Goal: Task Accomplishment & Management: Manage account settings

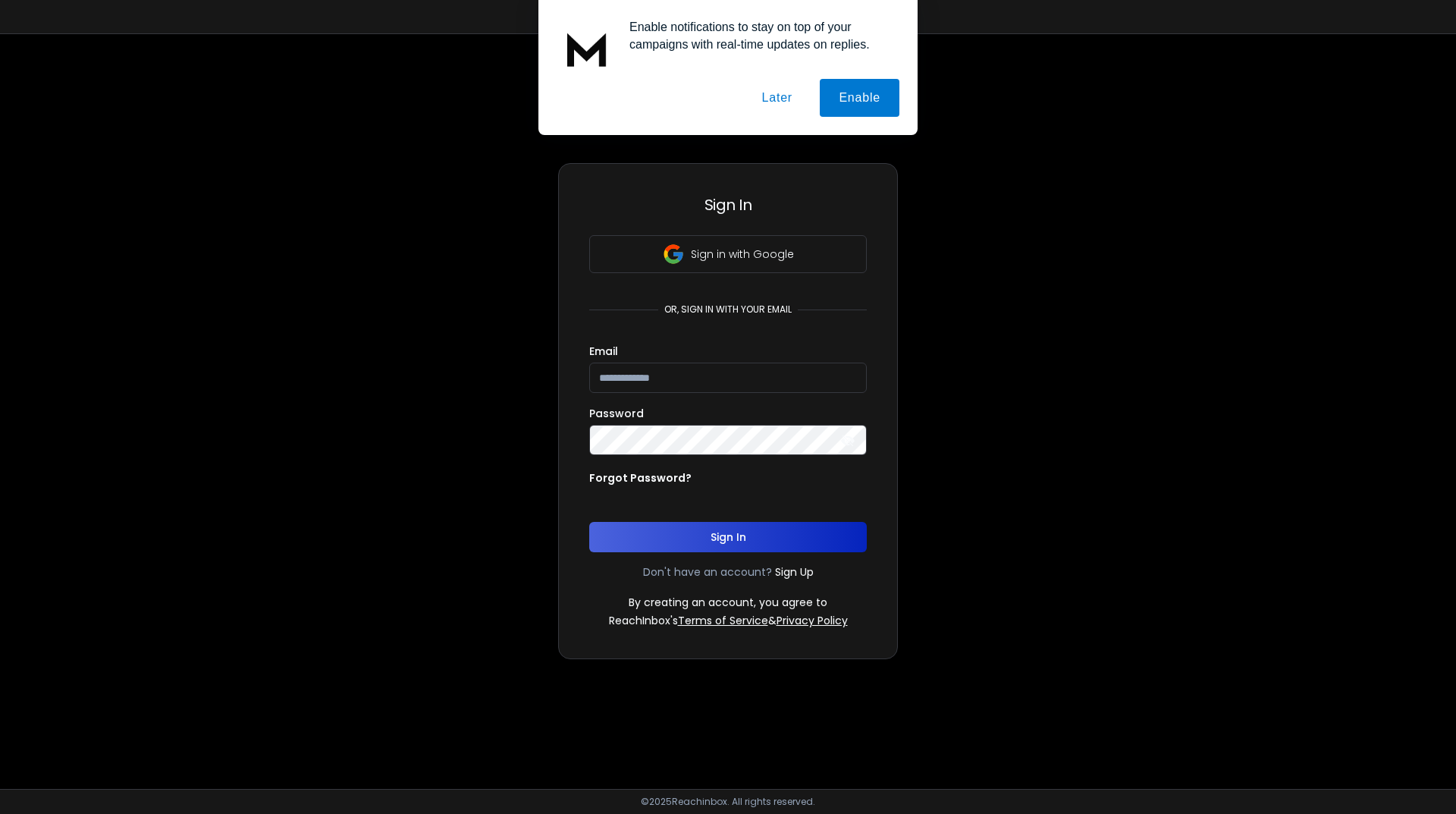
drag, startPoint x: 683, startPoint y: 383, endPoint x: 760, endPoint y: 290, distance: 120.7
click at [683, 382] on input "email" at bounding box center [728, 377] width 278 height 30
paste input "**********"
type input "**********"
click at [778, 96] on button "Later" at bounding box center [776, 98] width 68 height 38
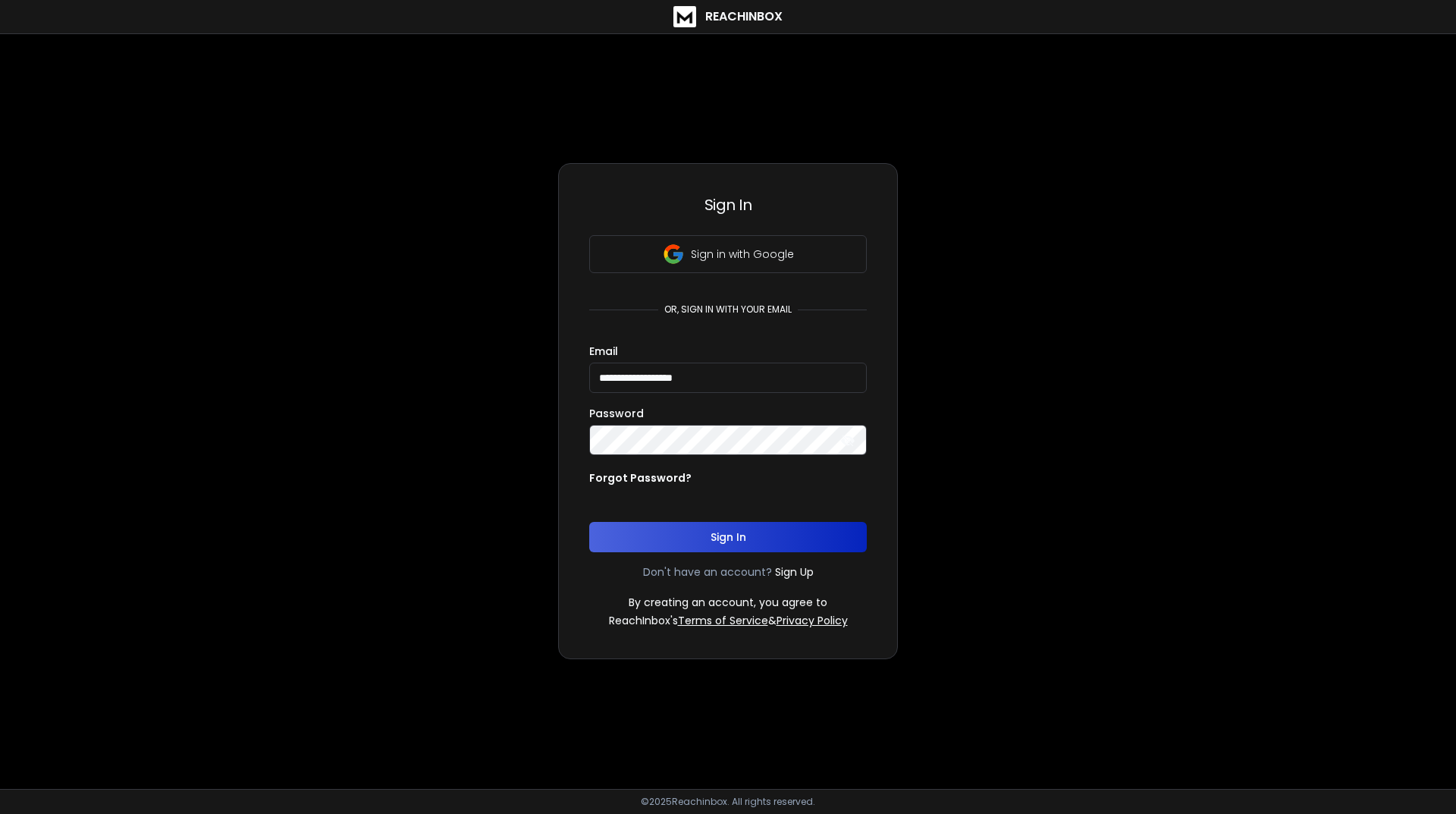
click at [666, 417] on div "Password" at bounding box center [728, 413] width 278 height 11
click at [751, 548] on button "Sign In" at bounding box center [728, 537] width 278 height 30
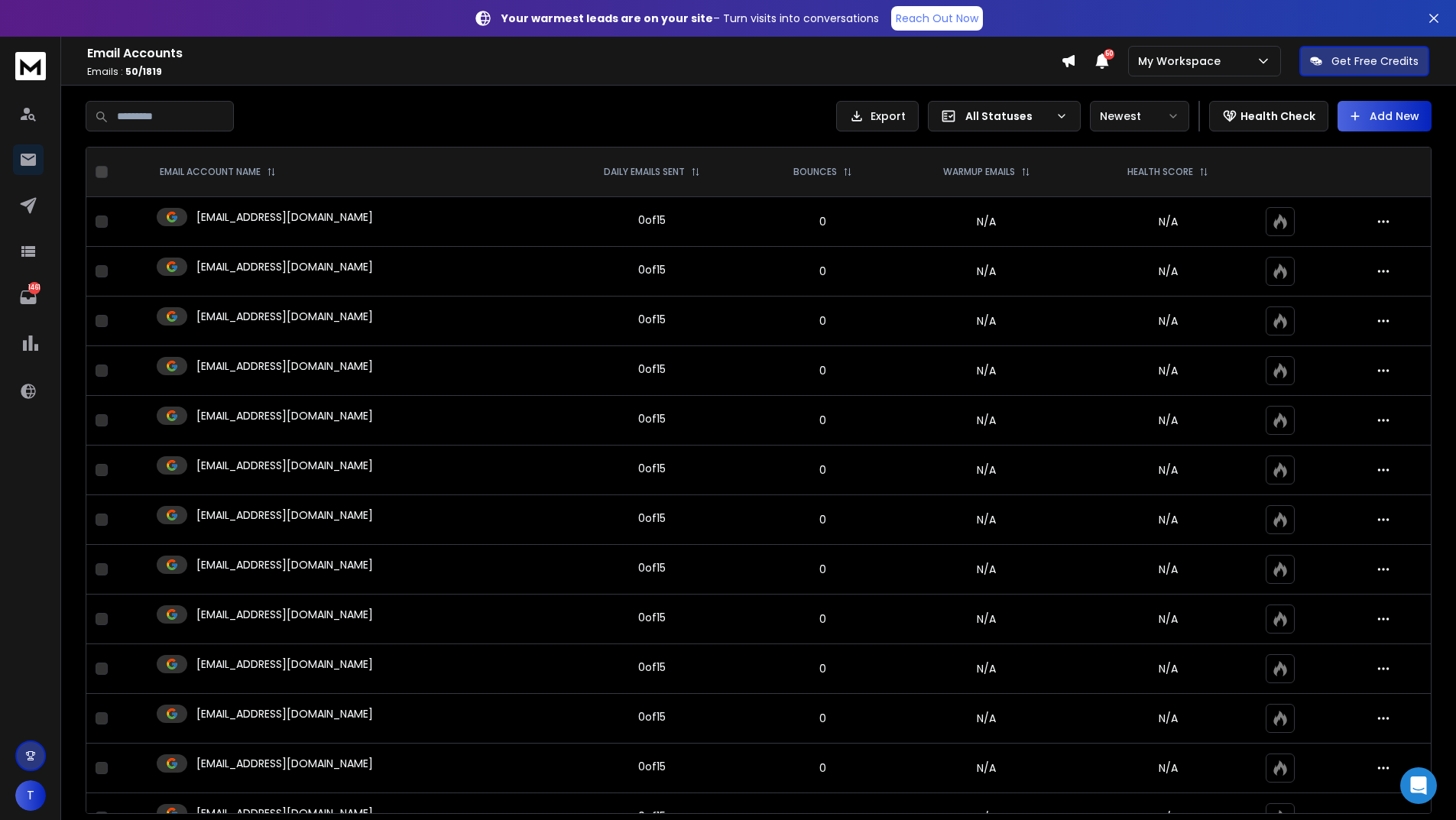
drag, startPoint x: 1374, startPoint y: 109, endPoint x: 1027, endPoint y: 263, distance: 379.6
click at [1374, 109] on button "Add New" at bounding box center [1384, 116] width 94 height 31
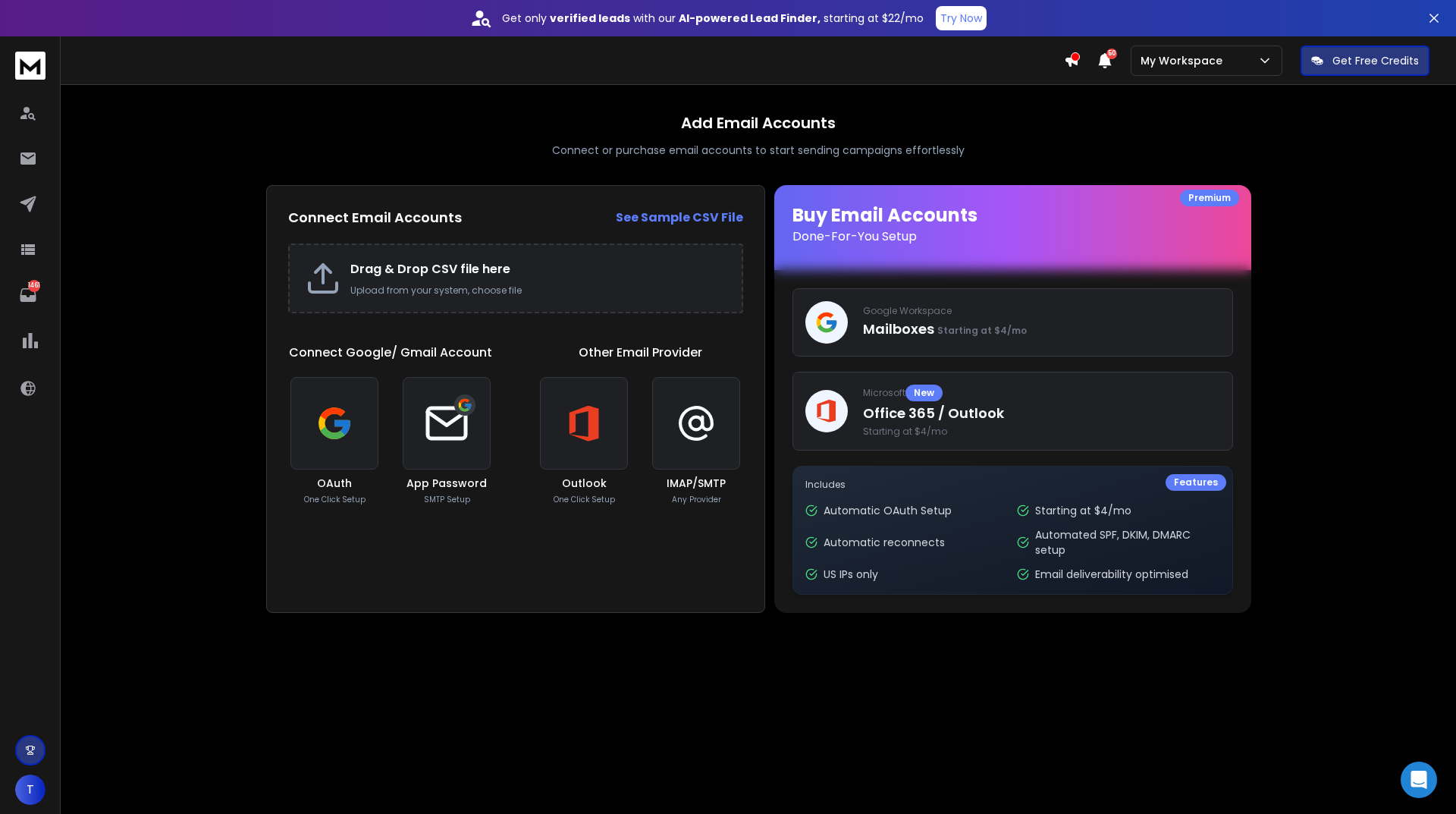
click at [347, 453] on div at bounding box center [333, 423] width 88 height 93
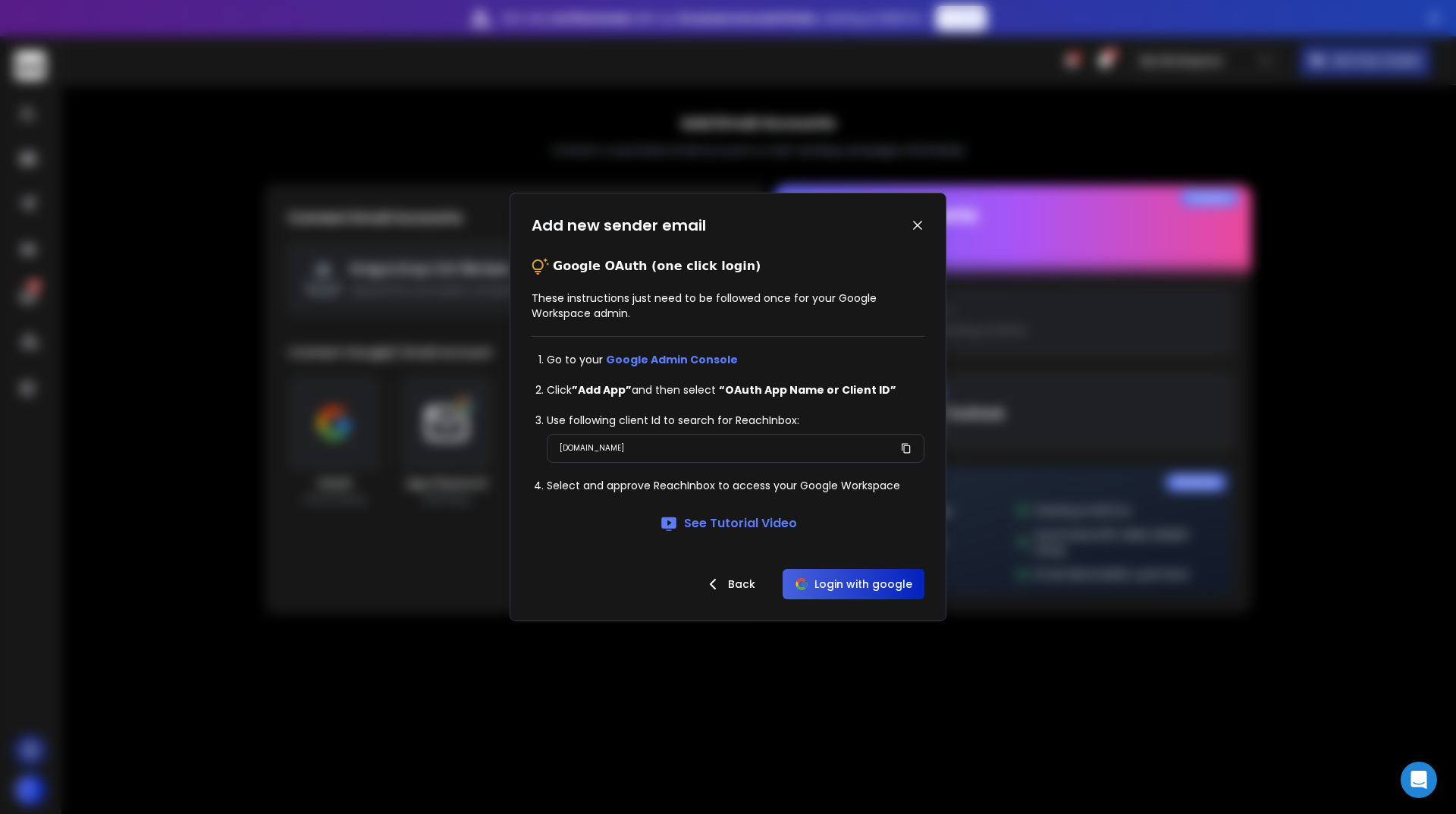
click at [859, 590] on button "Login with google" at bounding box center [853, 584] width 142 height 30
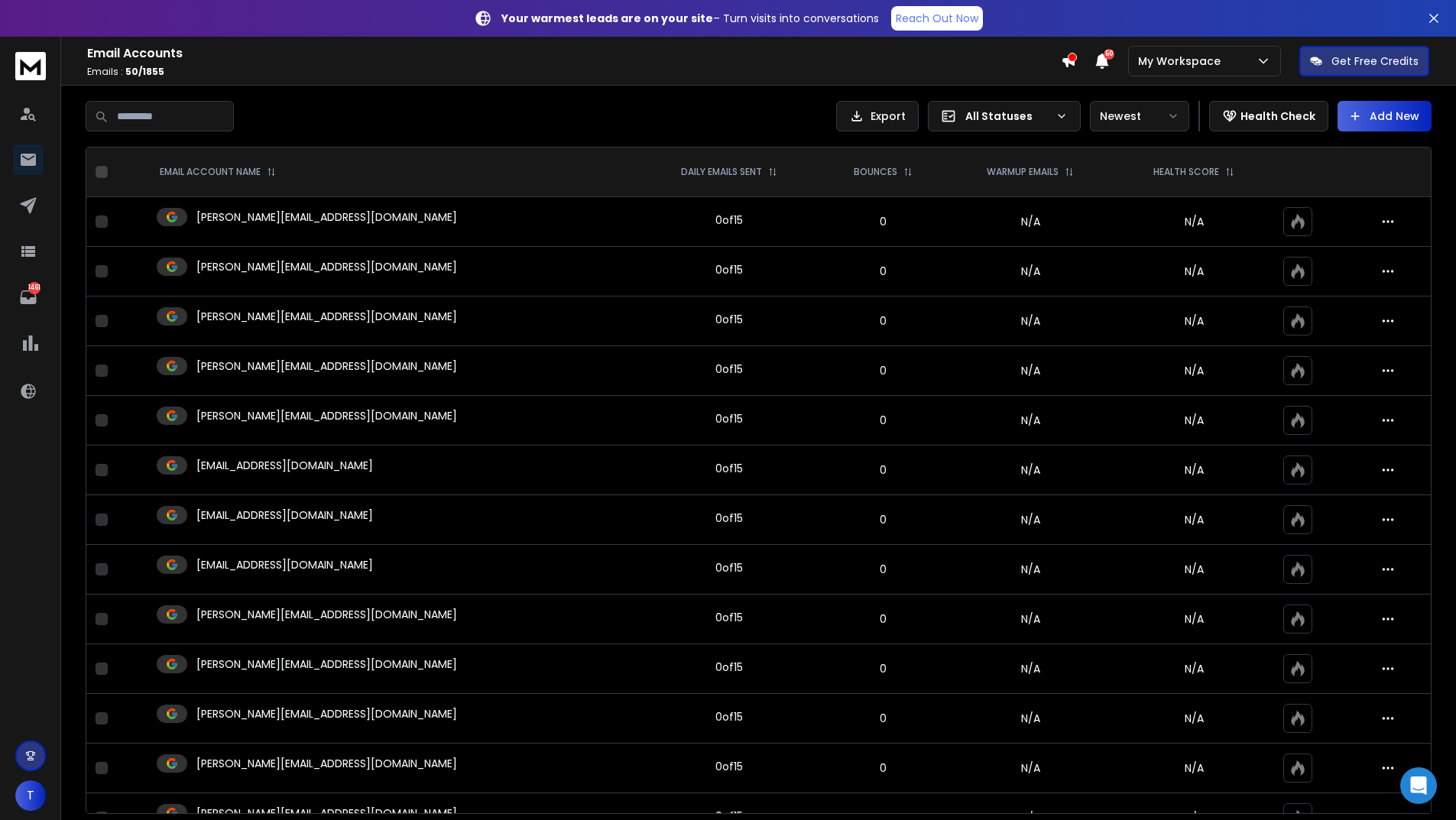
click at [1398, 126] on button "Add New" at bounding box center [1384, 116] width 94 height 31
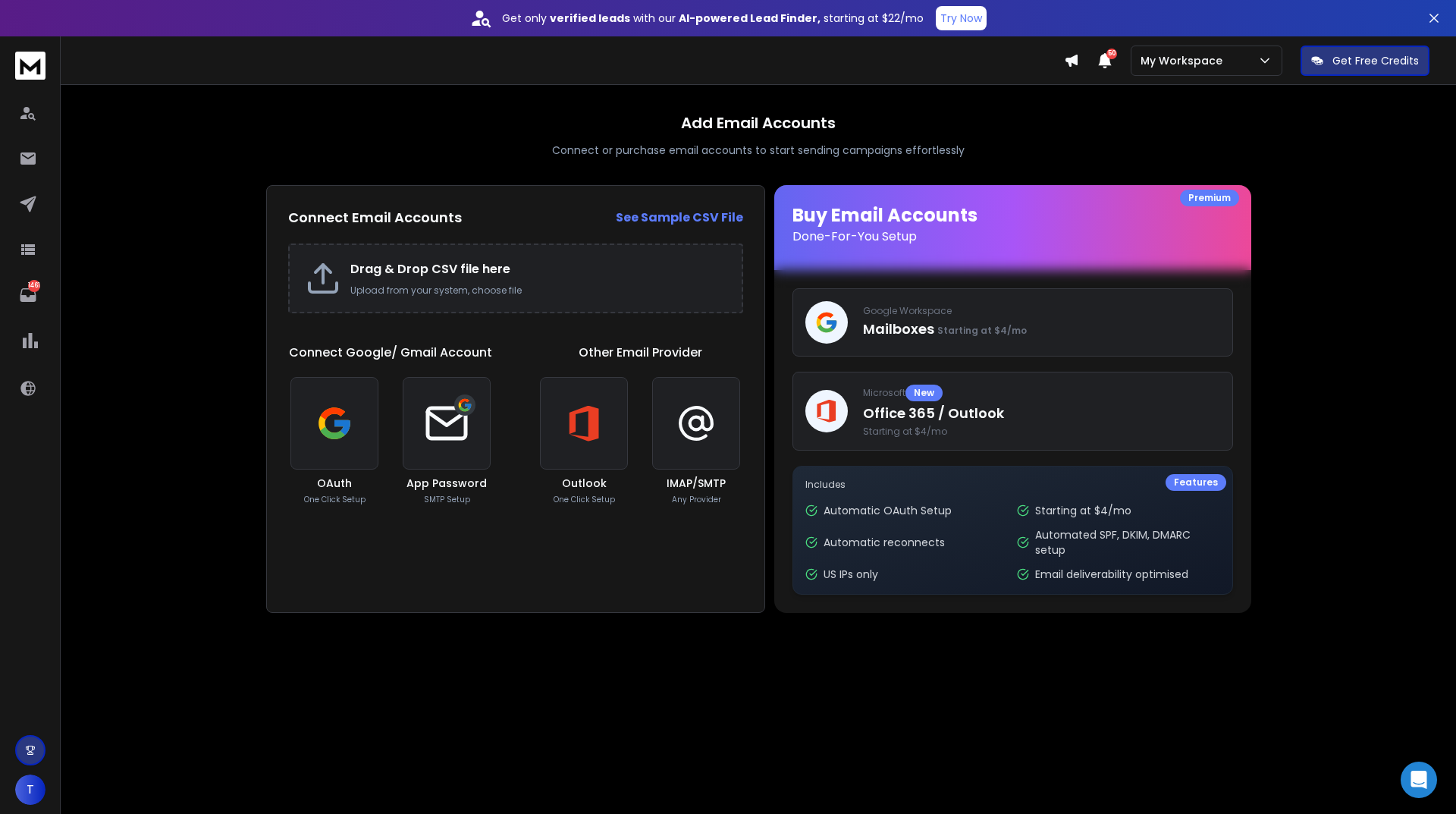
click at [333, 421] on icon at bounding box center [334, 424] width 38 height 46
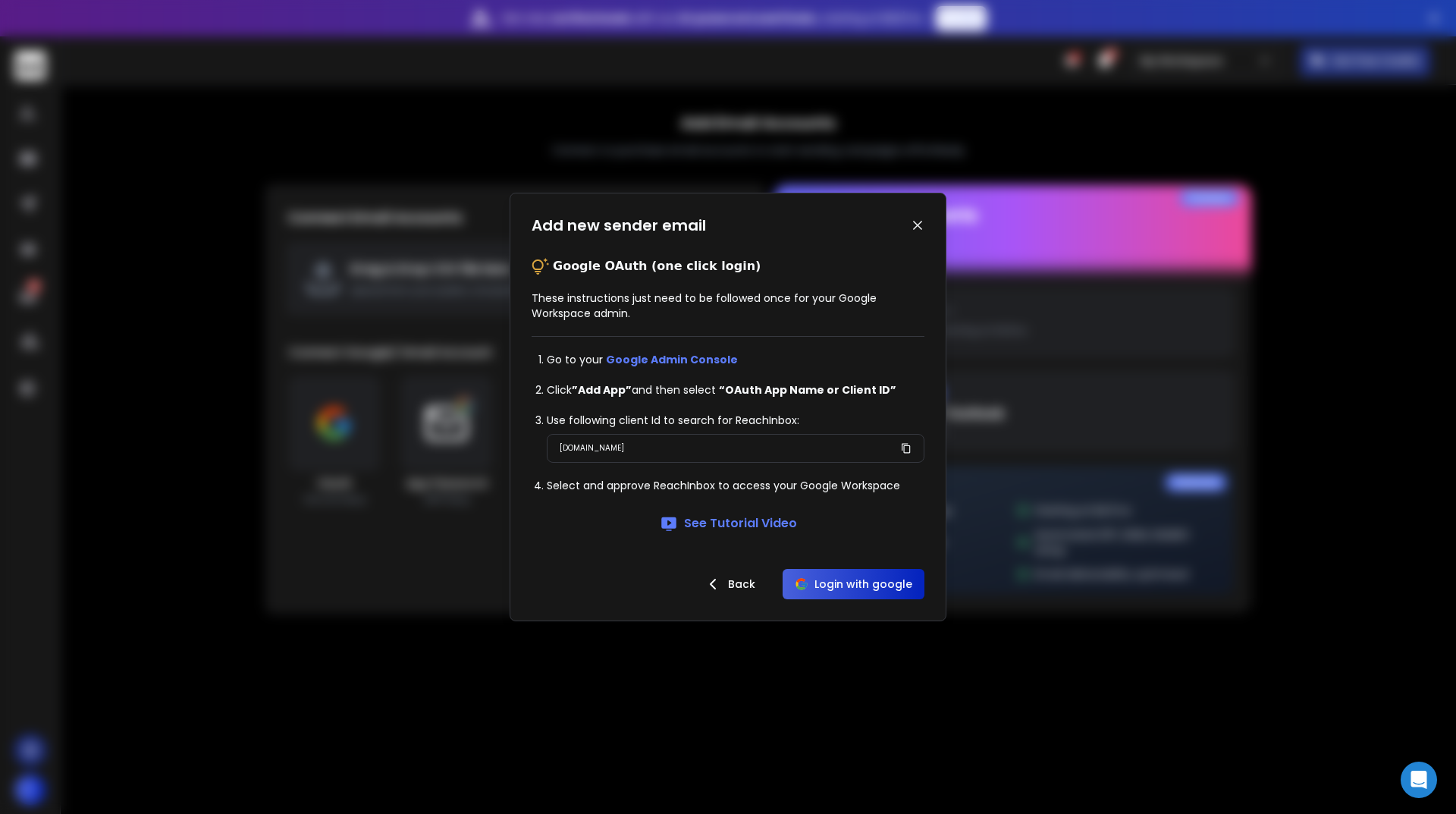
click at [841, 584] on button "Login with google" at bounding box center [853, 584] width 142 height 30
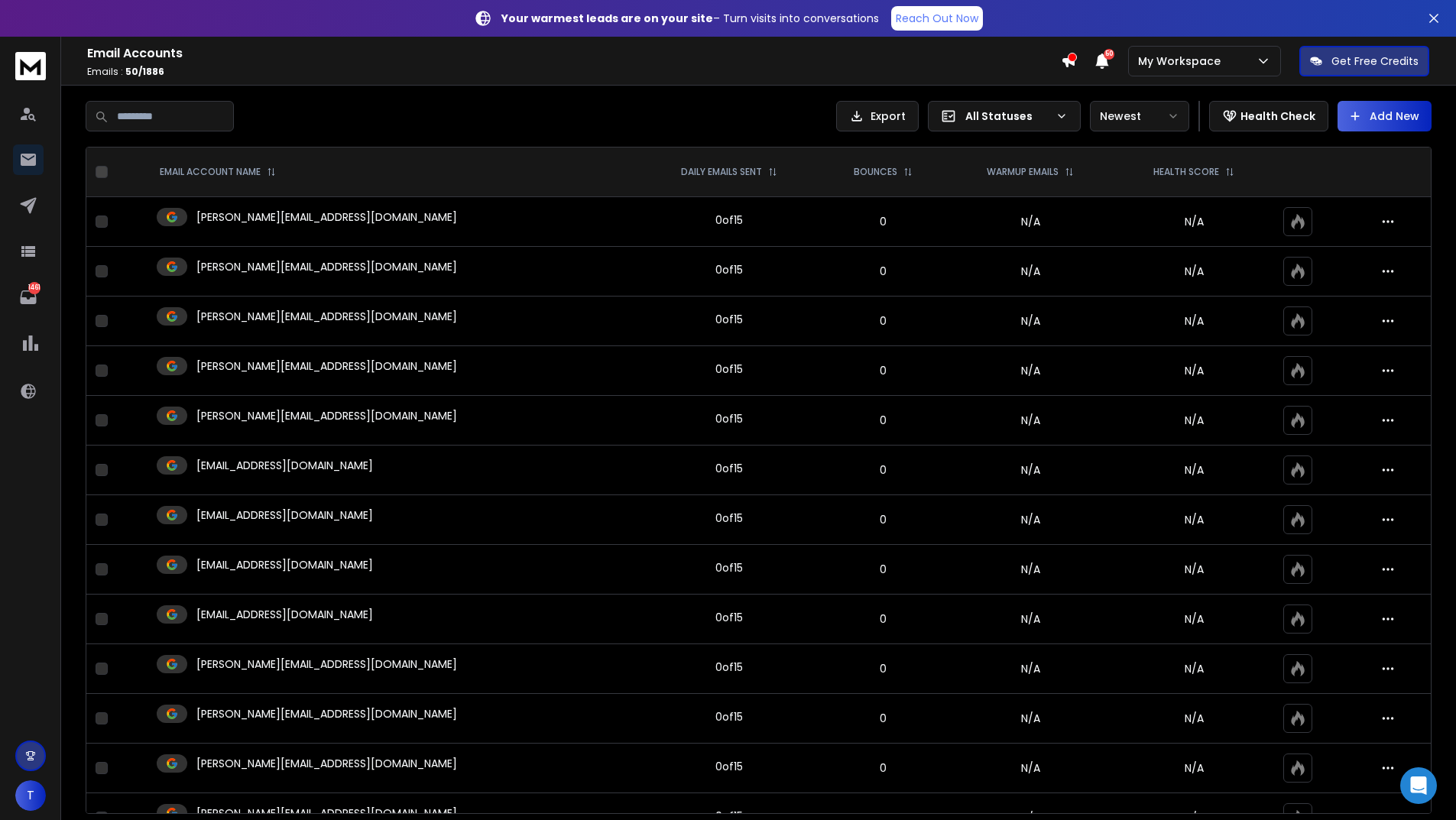
click at [1395, 119] on button "Add New" at bounding box center [1384, 116] width 94 height 31
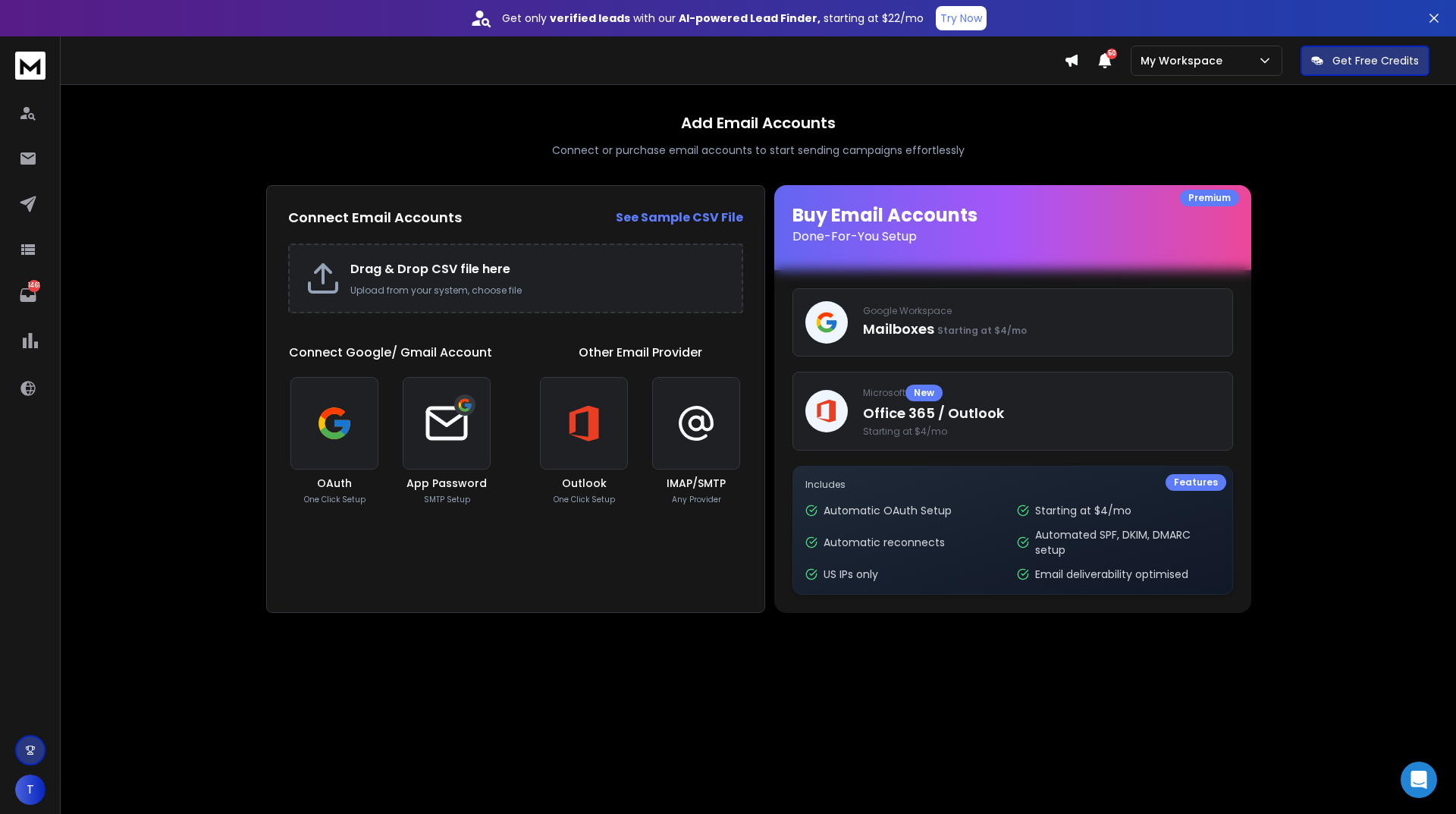
click at [342, 424] on icon at bounding box center [342, 428] width 16 height 16
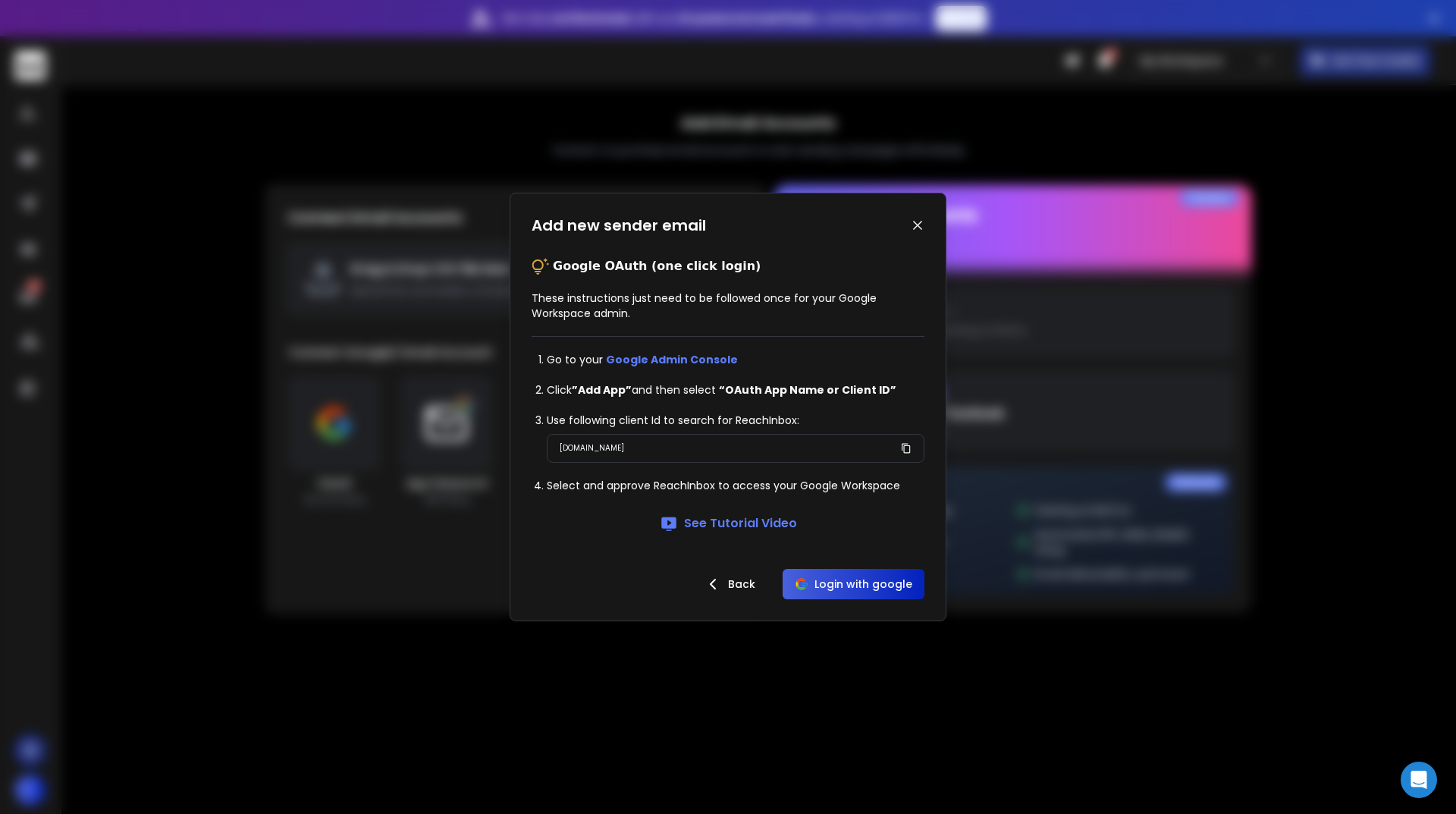
click at [880, 584] on button "Login with google" at bounding box center [853, 584] width 142 height 30
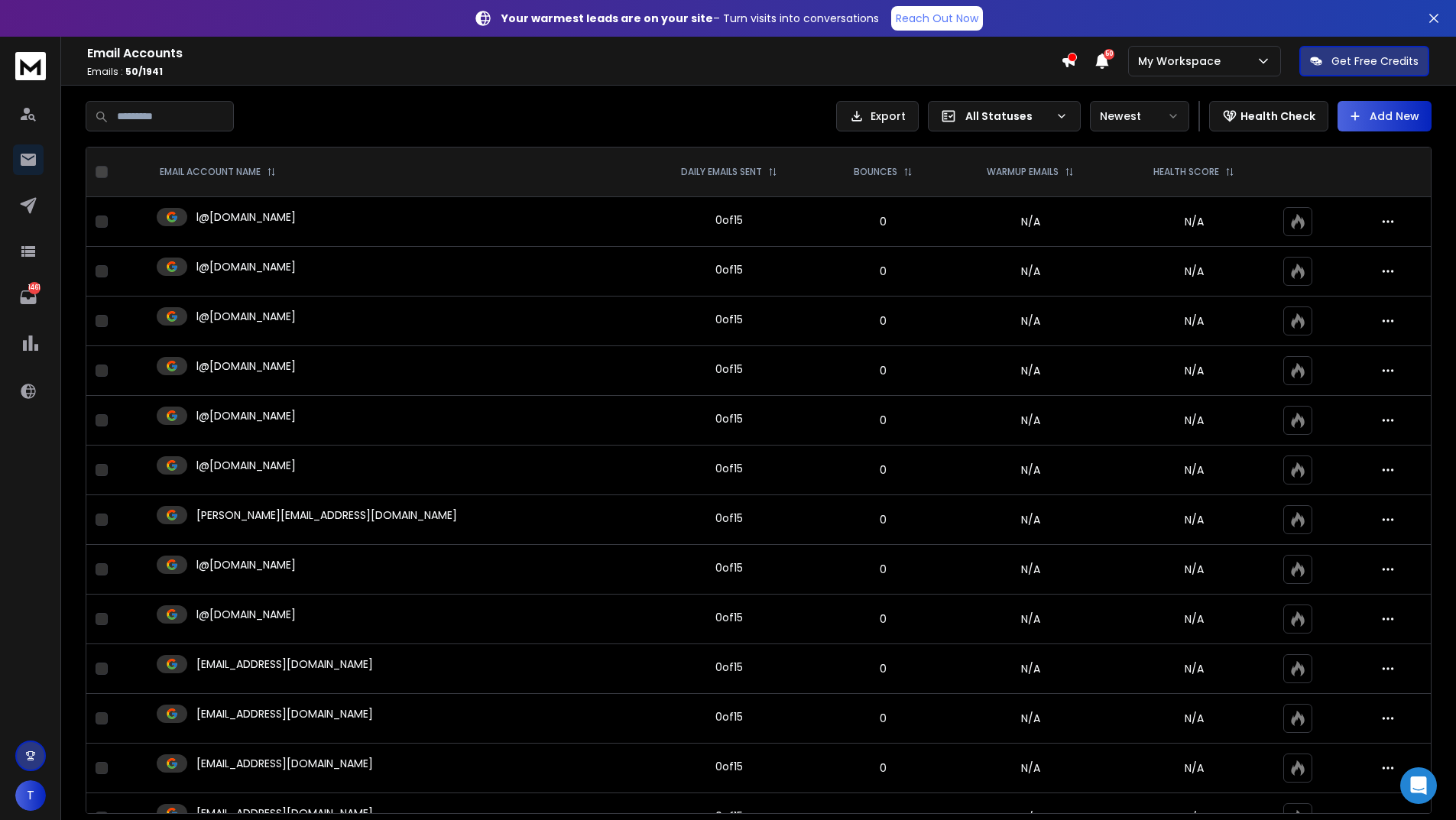
click at [1376, 120] on button "Add New" at bounding box center [1384, 116] width 94 height 31
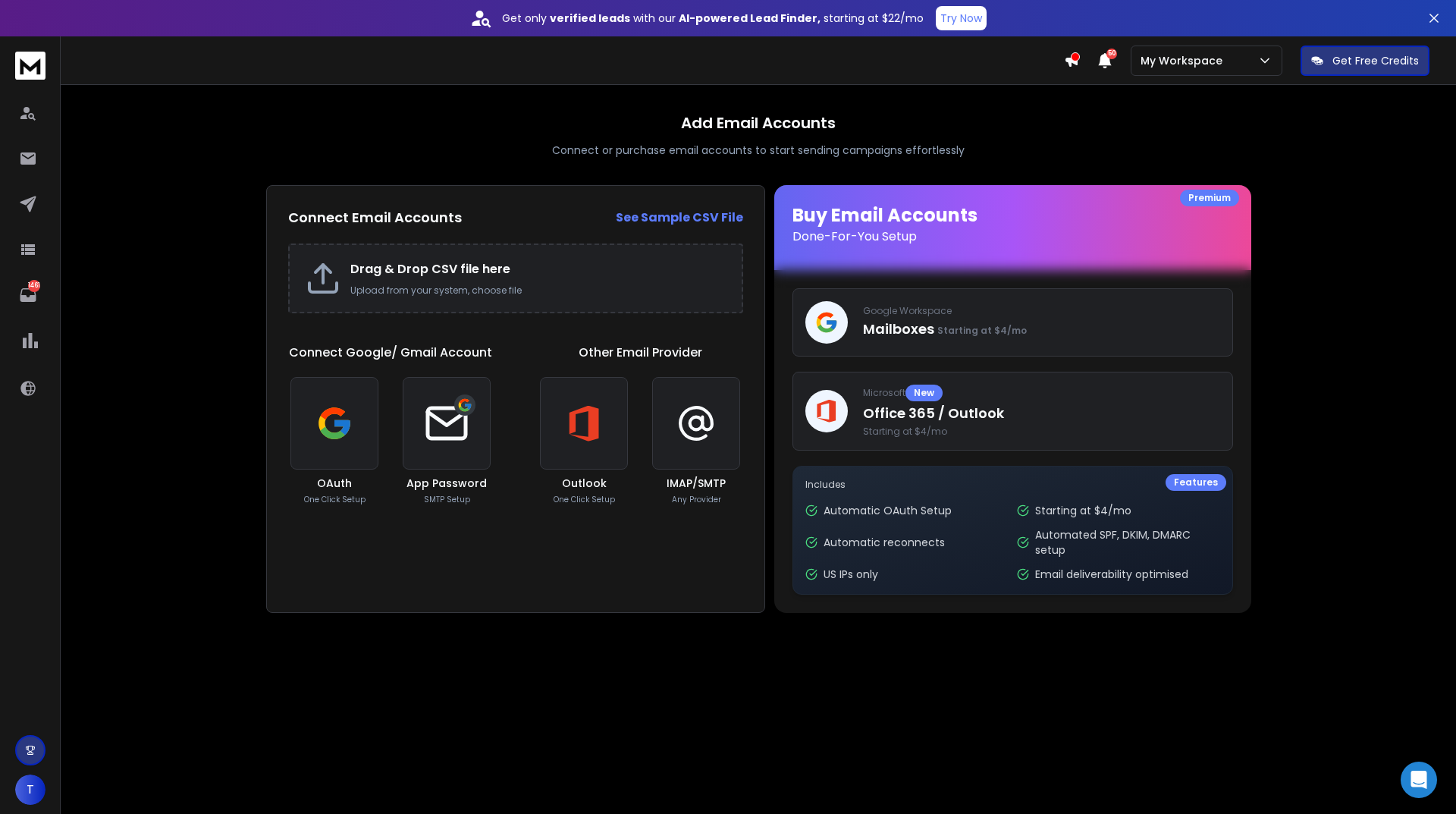
click at [364, 423] on div at bounding box center [333, 423] width 88 height 93
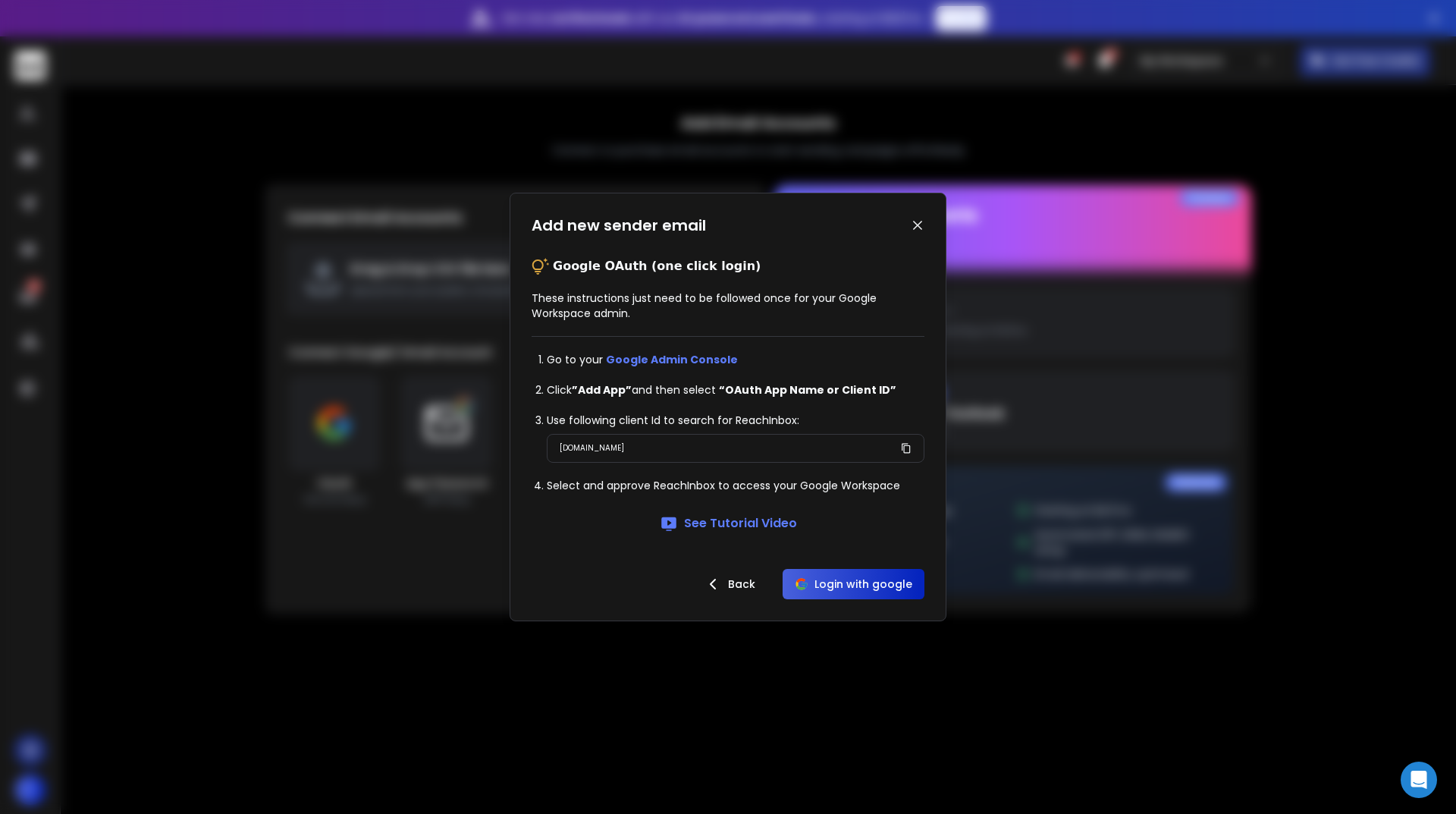
click at [899, 580] on button "Login with google" at bounding box center [853, 584] width 142 height 30
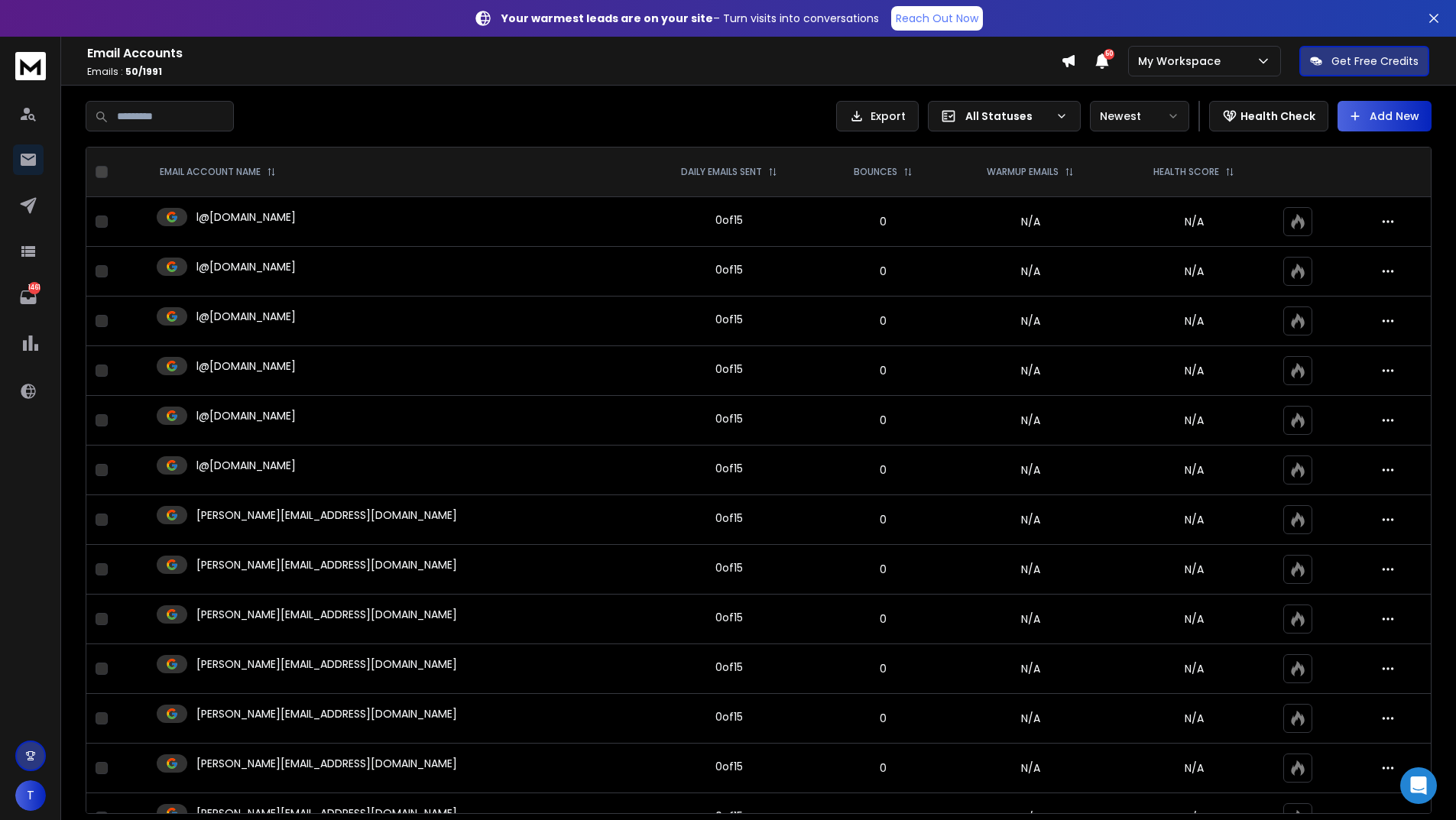
click at [1358, 115] on icon at bounding box center [1354, 116] width 11 height 11
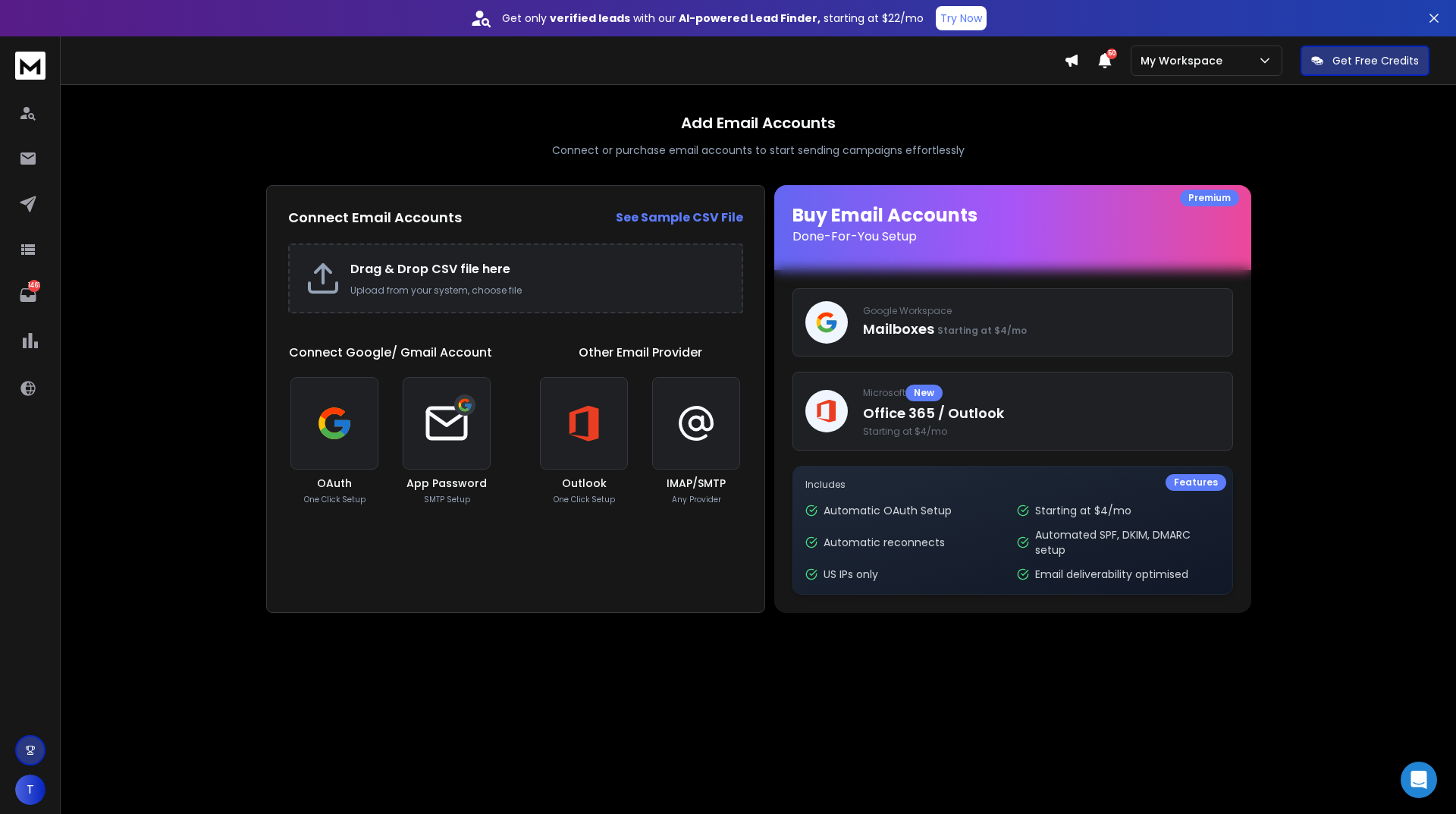
click at [331, 422] on icon at bounding box center [334, 424] width 38 height 46
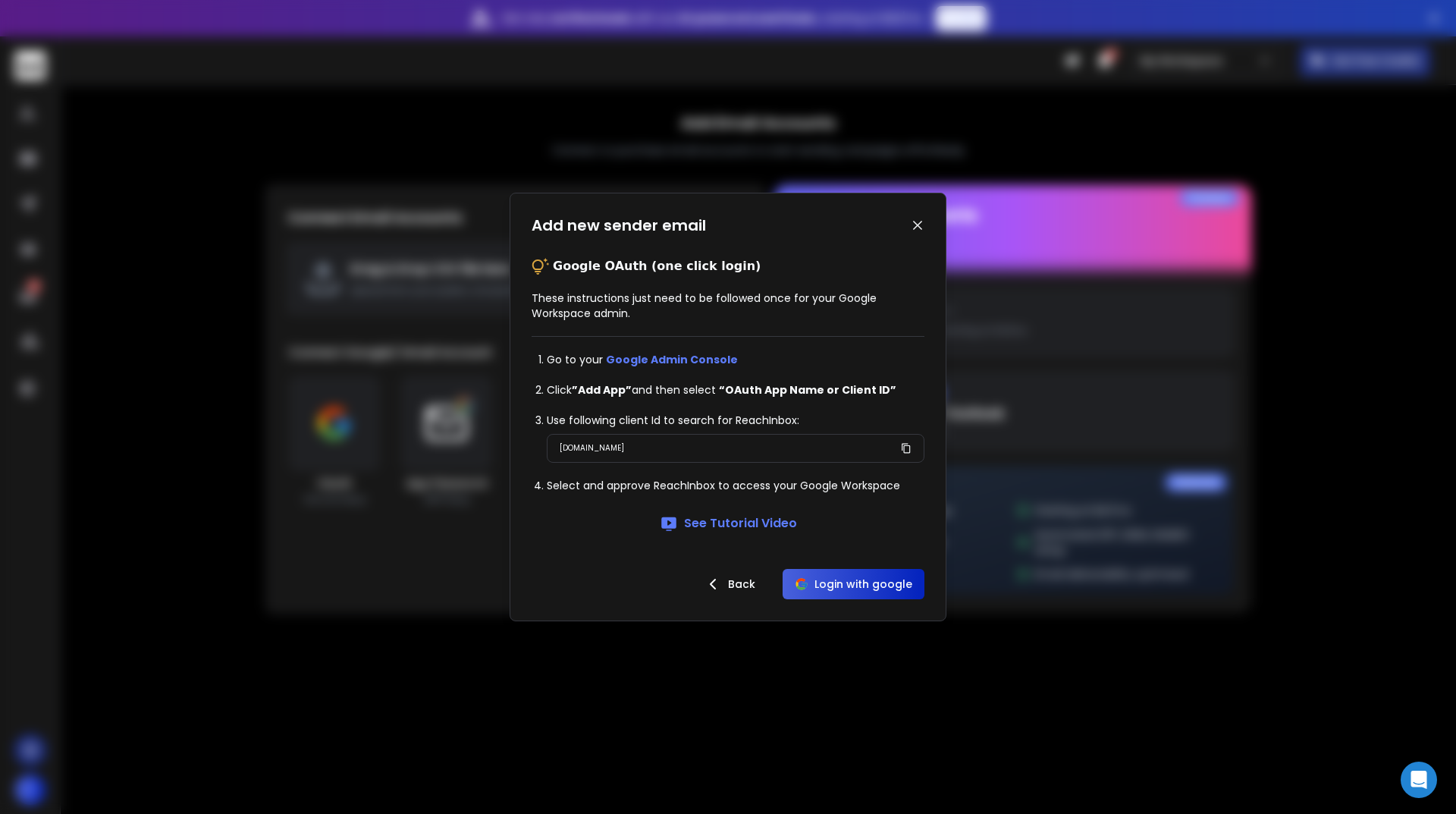
drag, startPoint x: 860, startPoint y: 580, endPoint x: 855, endPoint y: 608, distance: 28.4
click at [860, 581] on button "Login with google" at bounding box center [853, 584] width 142 height 30
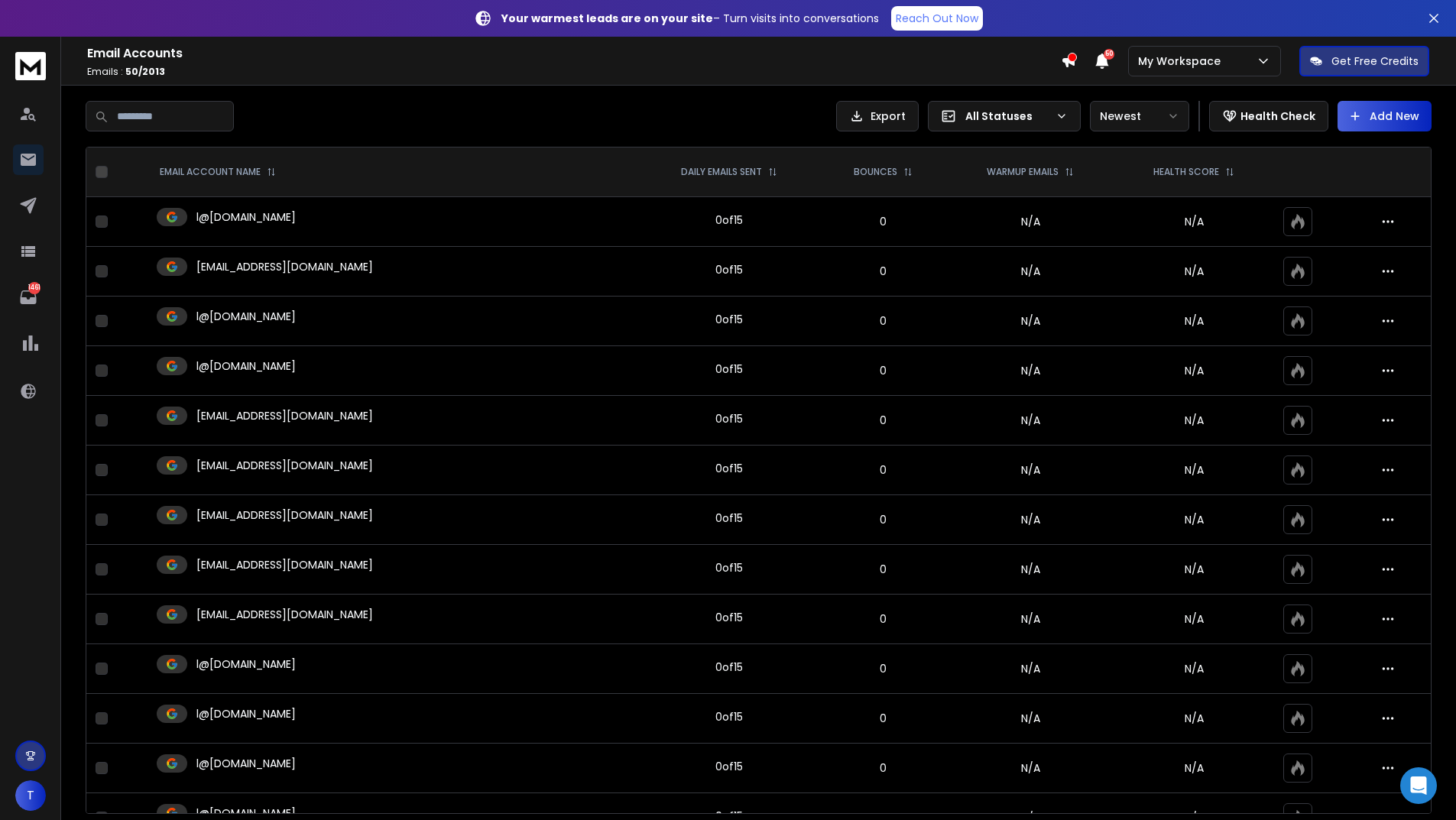
click at [1382, 111] on button "Add New" at bounding box center [1384, 116] width 94 height 31
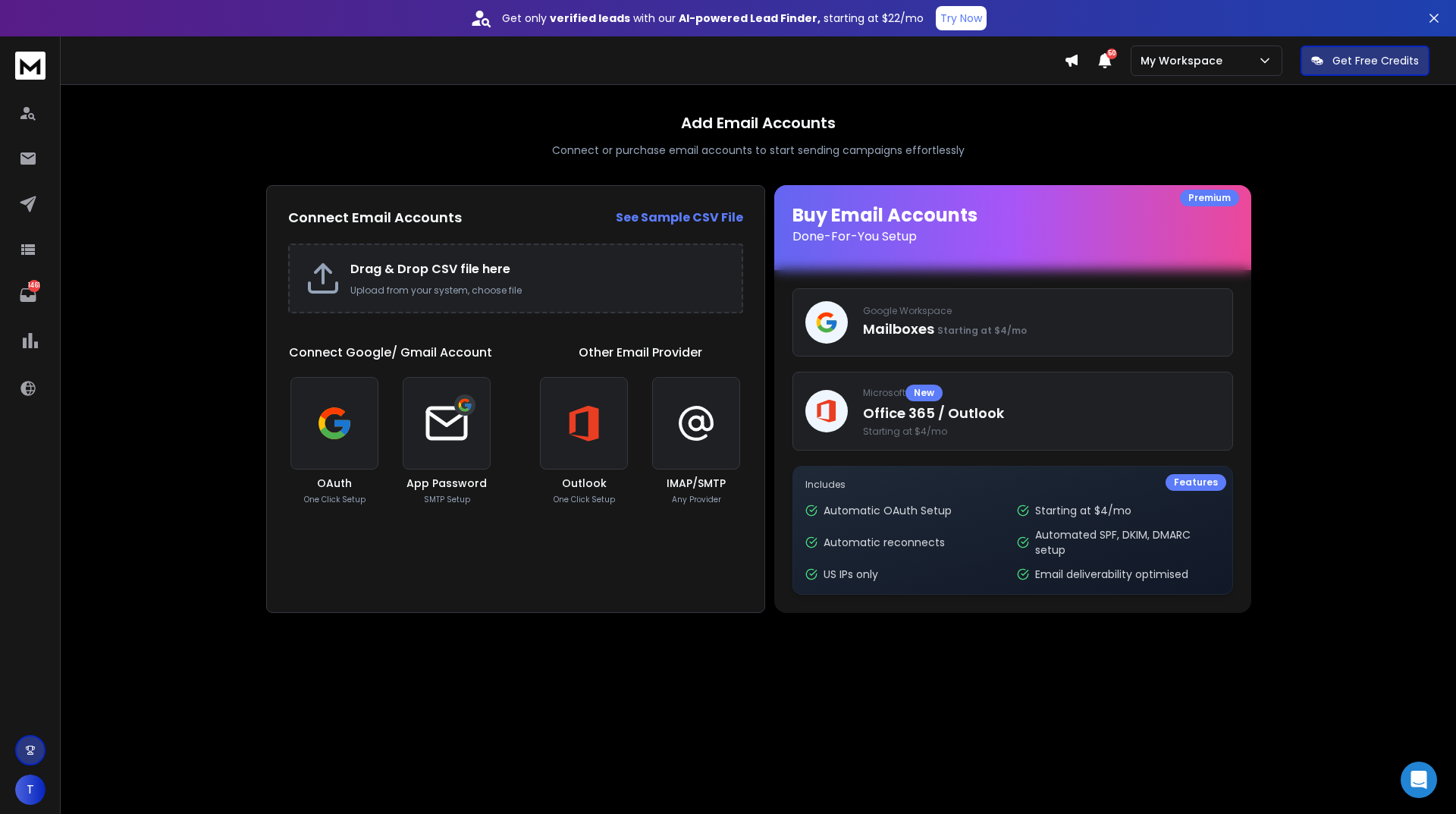
click at [328, 434] on icon at bounding box center [333, 433] width 25 height 13
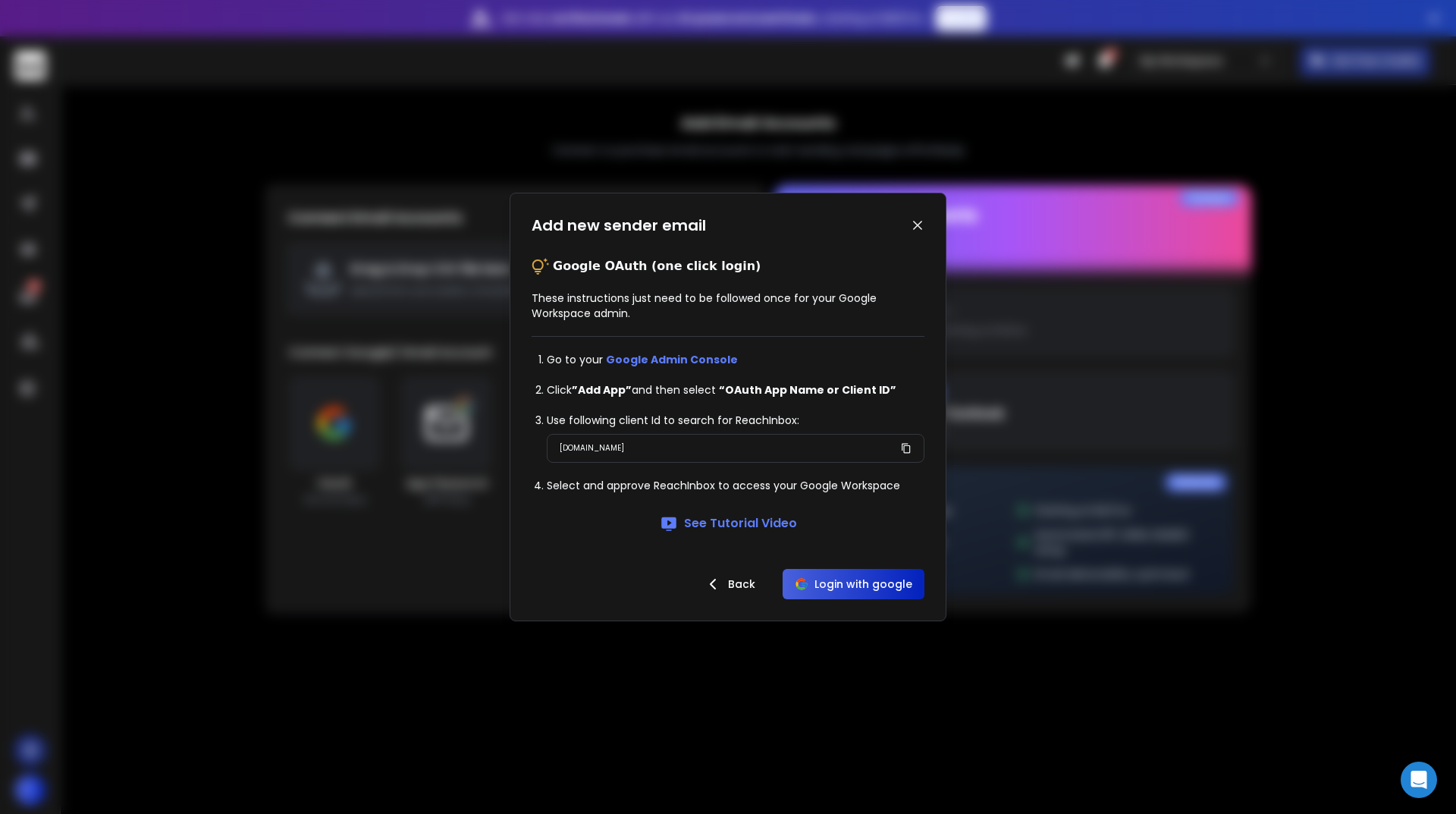
click at [870, 593] on button "Login with google" at bounding box center [853, 584] width 142 height 30
